Goal: Task Accomplishment & Management: Use online tool/utility

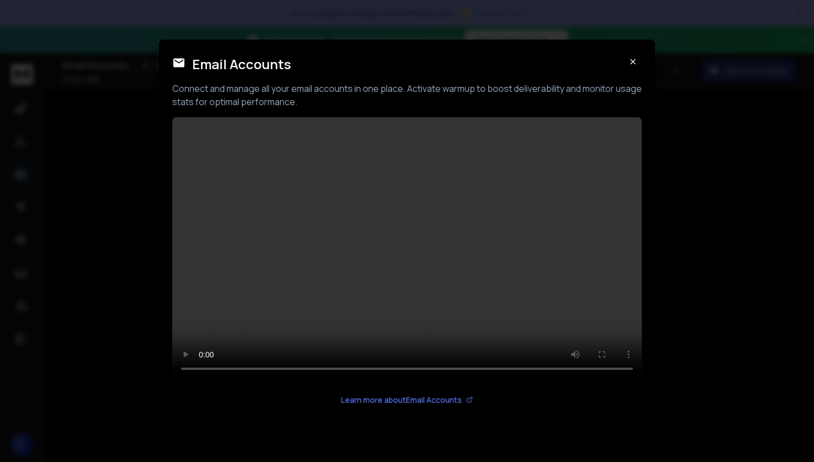
click at [637, 72] on div "Email Accounts" at bounding box center [407, 60] width 496 height 42
click at [628, 60] on icon at bounding box center [632, 61] width 9 height 9
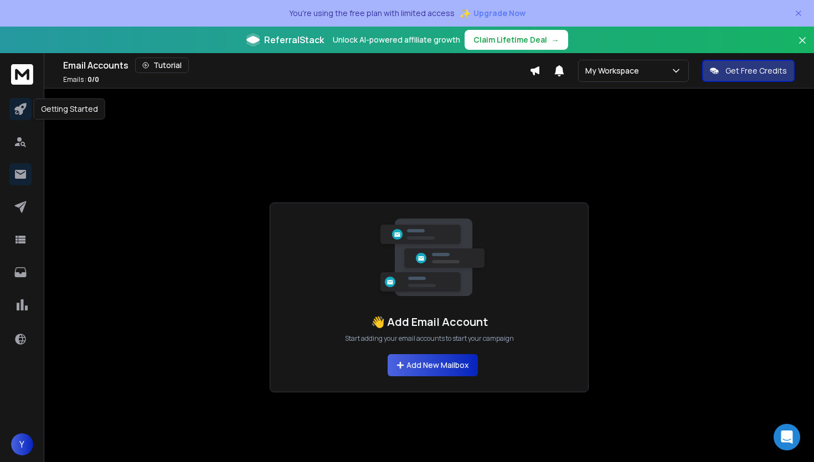
click at [19, 111] on icon at bounding box center [20, 109] width 12 height 12
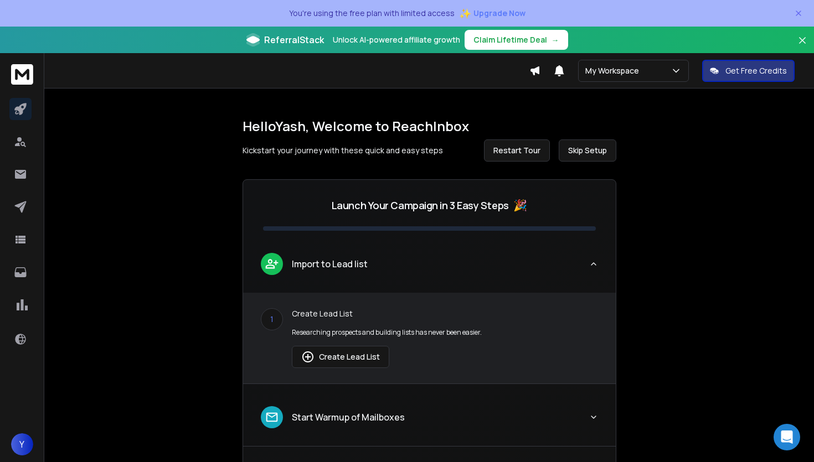
scroll to position [76, 0]
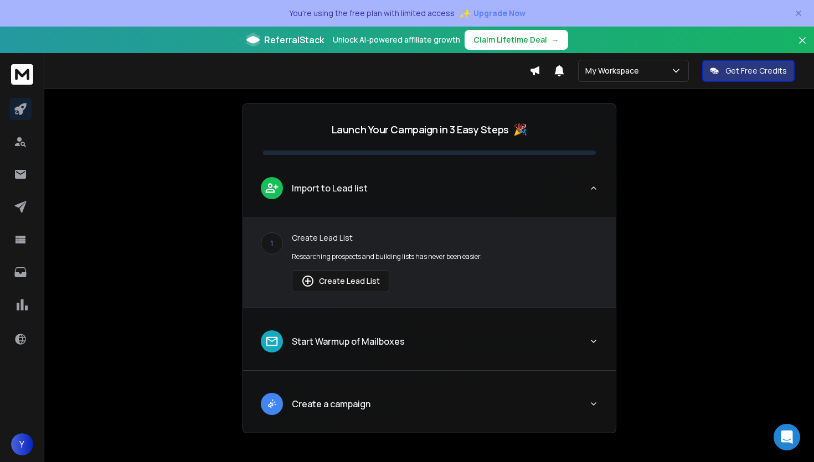
click at [457, 333] on button "Start Warmup of Mailboxes" at bounding box center [429, 346] width 373 height 49
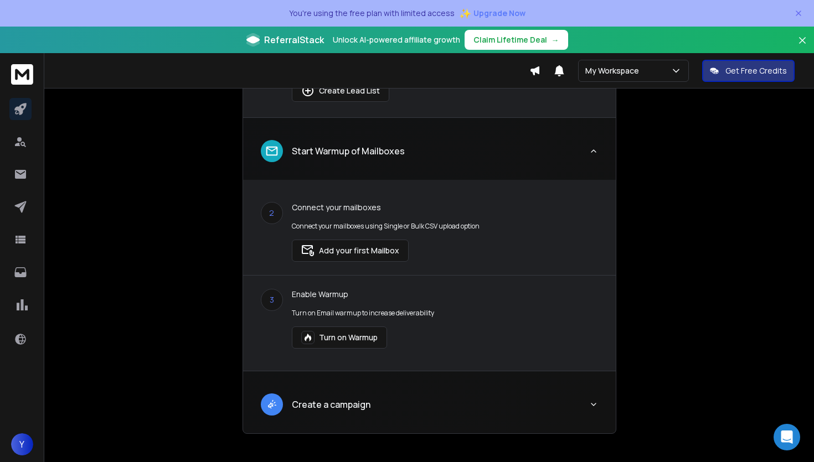
scroll to position [267, 0]
click at [373, 243] on button "Add your first Mailbox" at bounding box center [350, 250] width 117 height 22
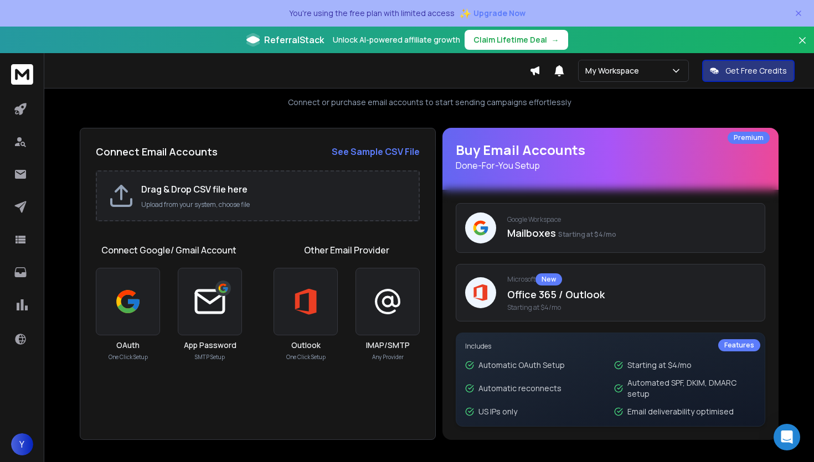
scroll to position [34, 0]
click at [131, 300] on icon at bounding box center [134, 305] width 12 height 11
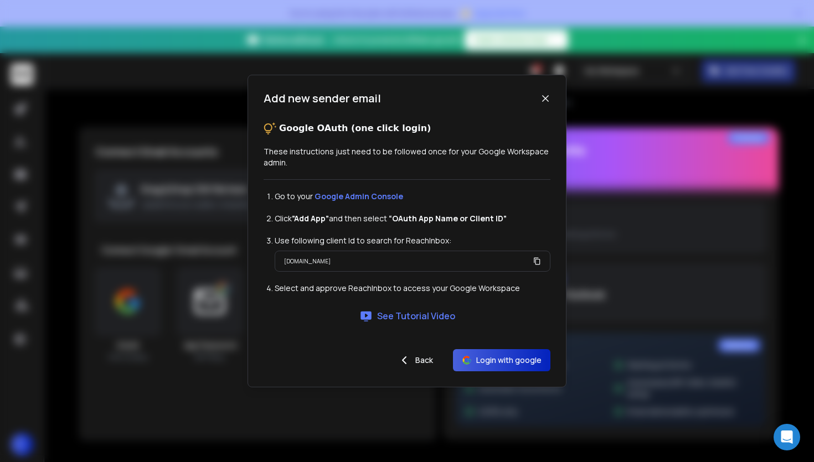
click at [494, 365] on button "Login with google" at bounding box center [501, 360] width 97 height 22
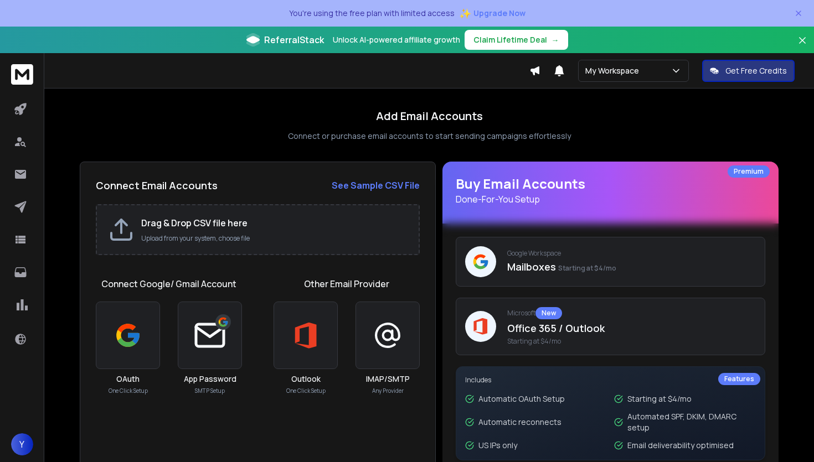
scroll to position [34, 0]
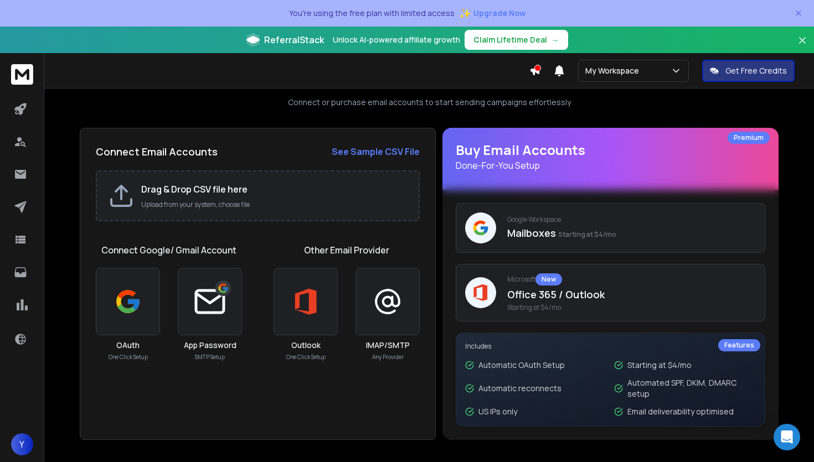
click at [121, 307] on icon at bounding box center [126, 308] width 18 height 9
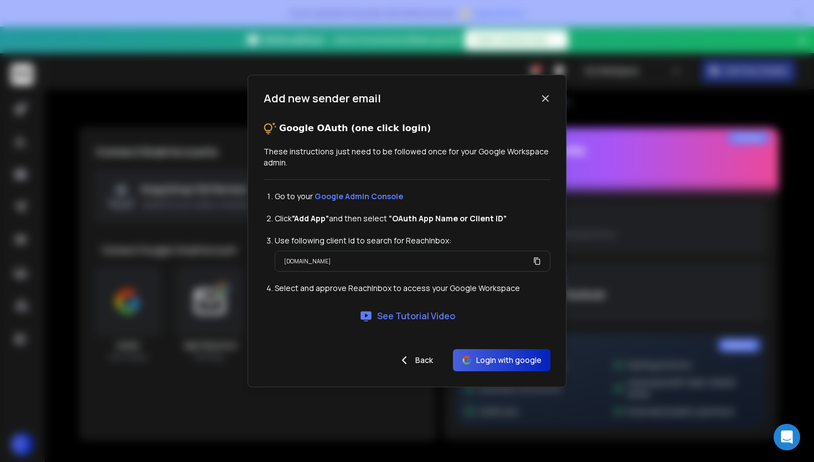
click at [350, 194] on link "Google Admin Console" at bounding box center [359, 196] width 89 height 11
click at [381, 199] on link "Google Admin Console" at bounding box center [359, 196] width 89 height 11
